Goal: Task Accomplishment & Management: Use online tool/utility

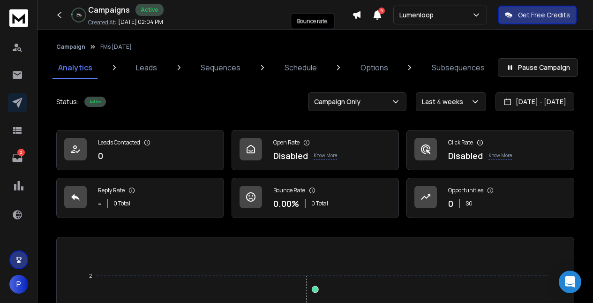
scroll to position [303, 0]
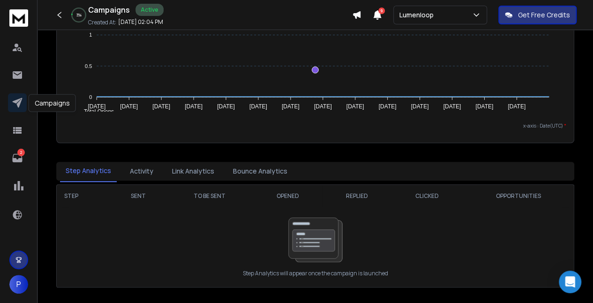
click at [18, 100] on icon at bounding box center [17, 102] width 10 height 10
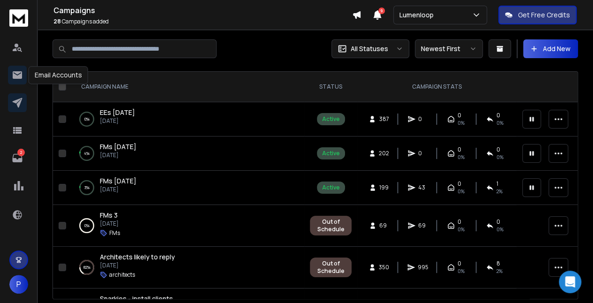
click at [16, 76] on icon at bounding box center [17, 74] width 9 height 7
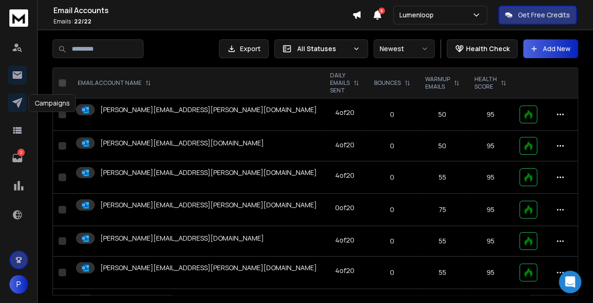
click at [16, 106] on icon at bounding box center [17, 102] width 11 height 11
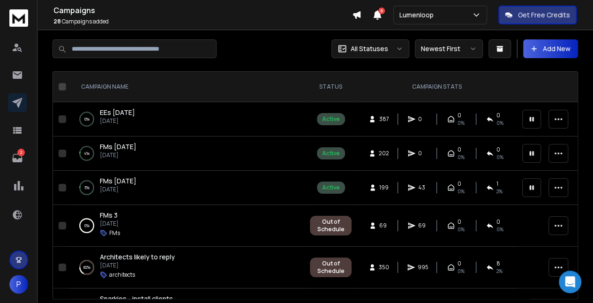
click at [141, 183] on div "3 % FMs Sep25 3 days ago" at bounding box center [187, 187] width 216 height 22
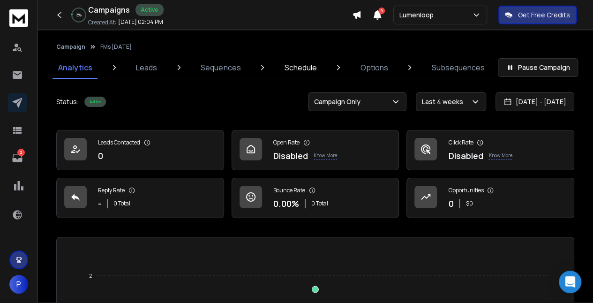
click at [304, 67] on p "Schedule" at bounding box center [300, 67] width 32 height 11
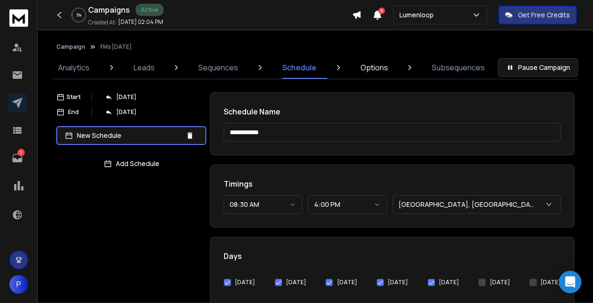
click at [382, 67] on p "Options" at bounding box center [374, 67] width 28 height 11
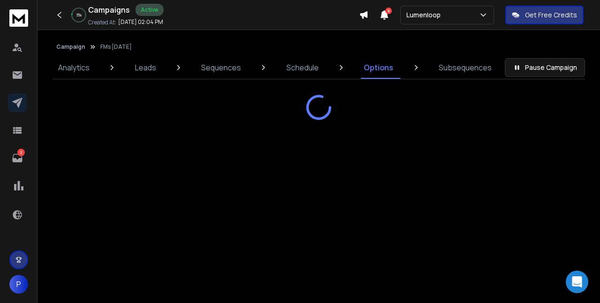
select select "**********"
select select "*"
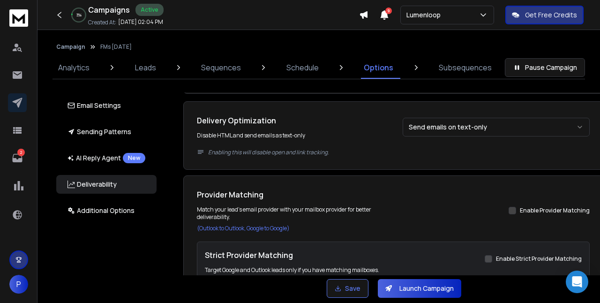
scroll to position [1272, 0]
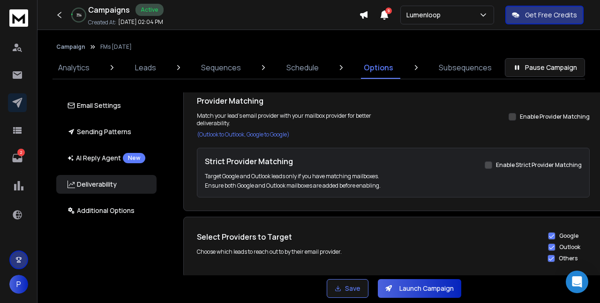
click at [509, 113] on button "Enable Provider Matching" at bounding box center [511, 116] width 7 height 7
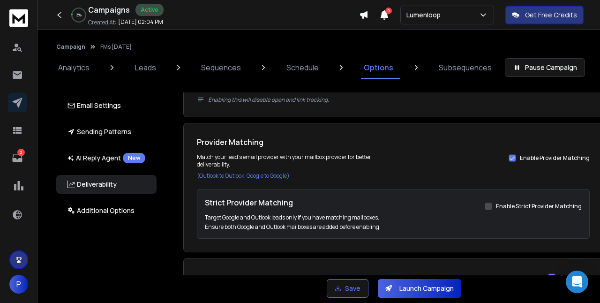
scroll to position [1225, 0]
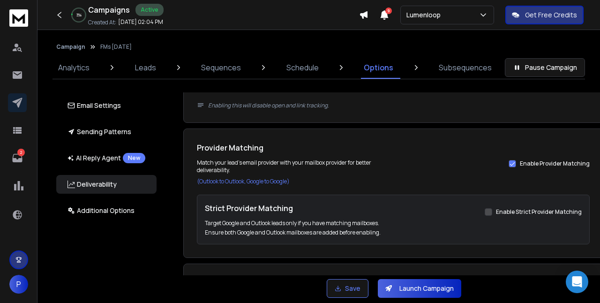
click at [425, 288] on button "Launch Campaign" at bounding box center [419, 288] width 83 height 19
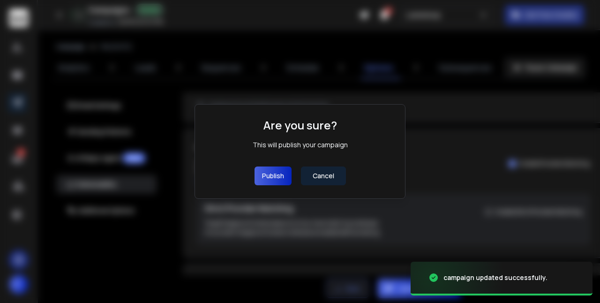
click at [284, 179] on button "Publish" at bounding box center [272, 175] width 37 height 19
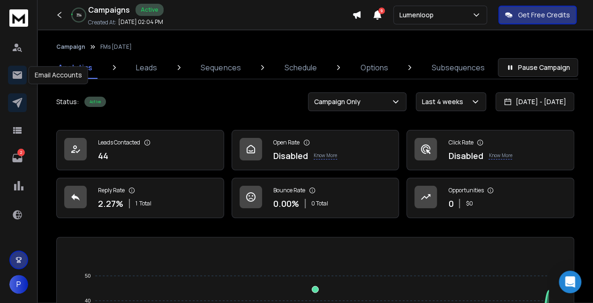
click at [22, 78] on icon at bounding box center [17, 74] width 9 height 7
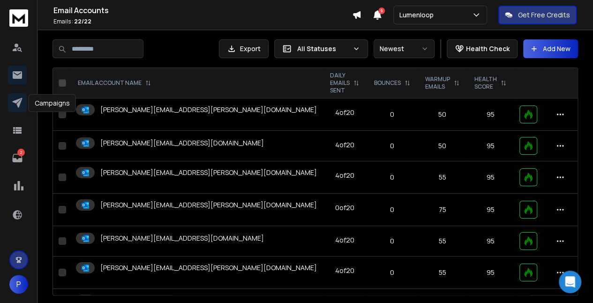
click at [20, 98] on icon at bounding box center [17, 102] width 10 height 10
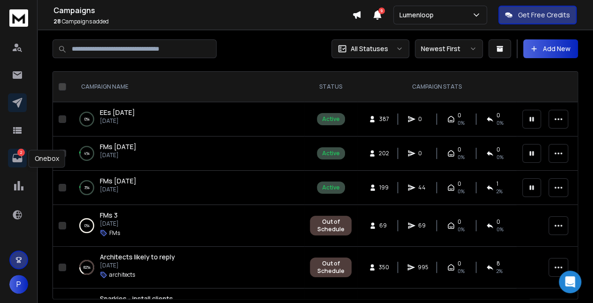
click at [17, 155] on icon at bounding box center [17, 157] width 11 height 11
